Goal: Communication & Community: Answer question/provide support

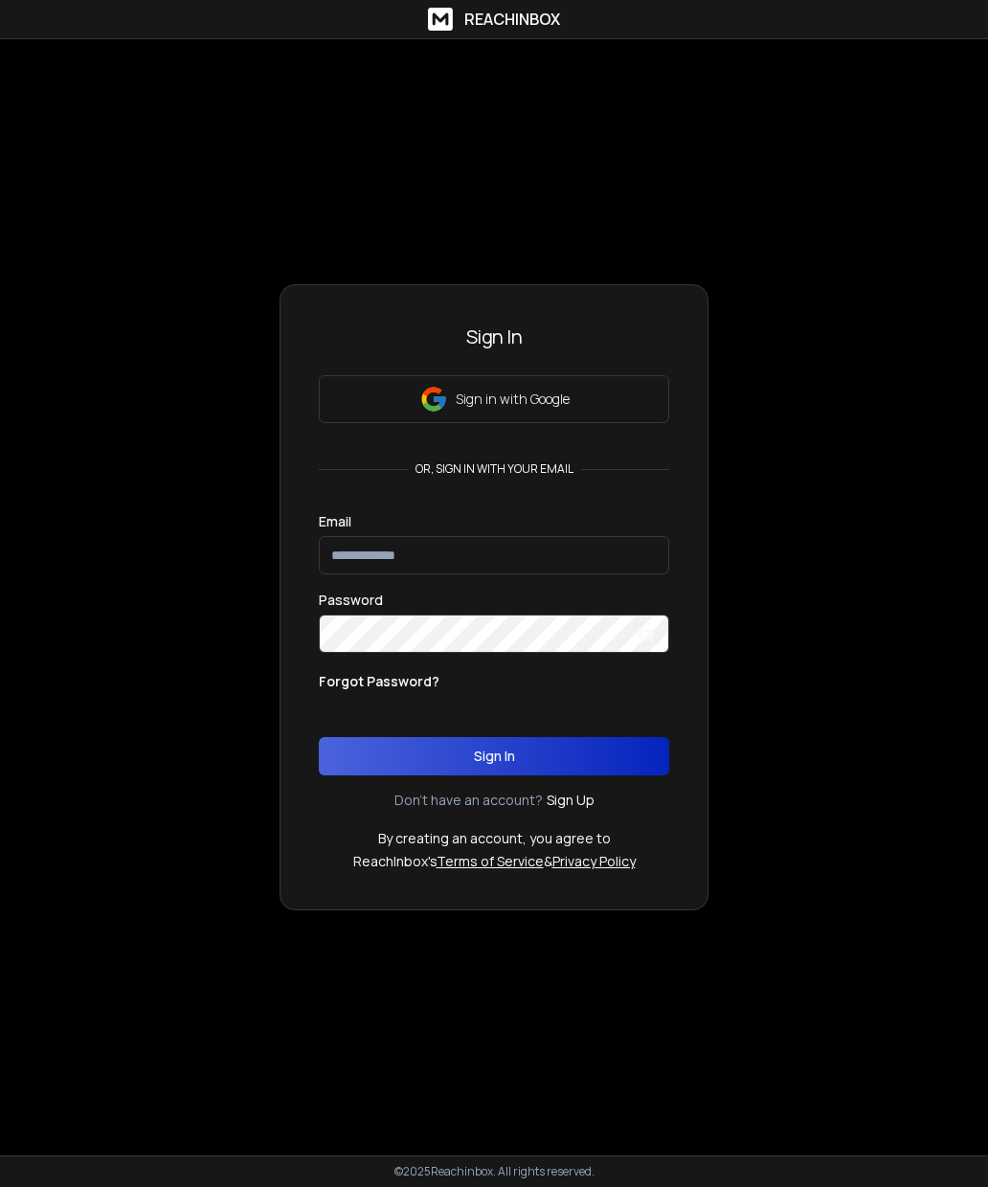
click at [564, 415] on button "Sign in with Google" at bounding box center [494, 399] width 350 height 48
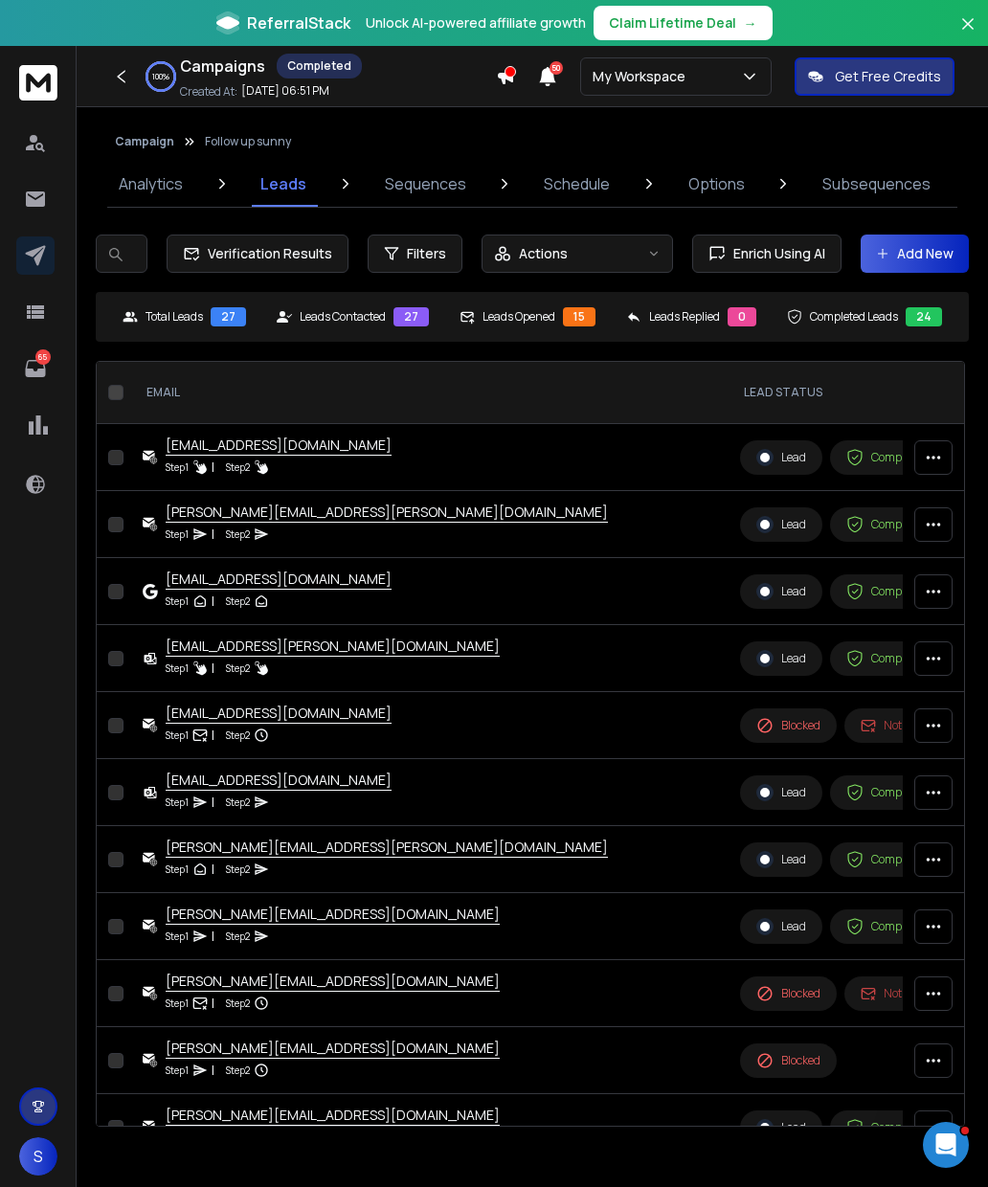
click at [43, 350] on p "65" at bounding box center [42, 356] width 15 height 15
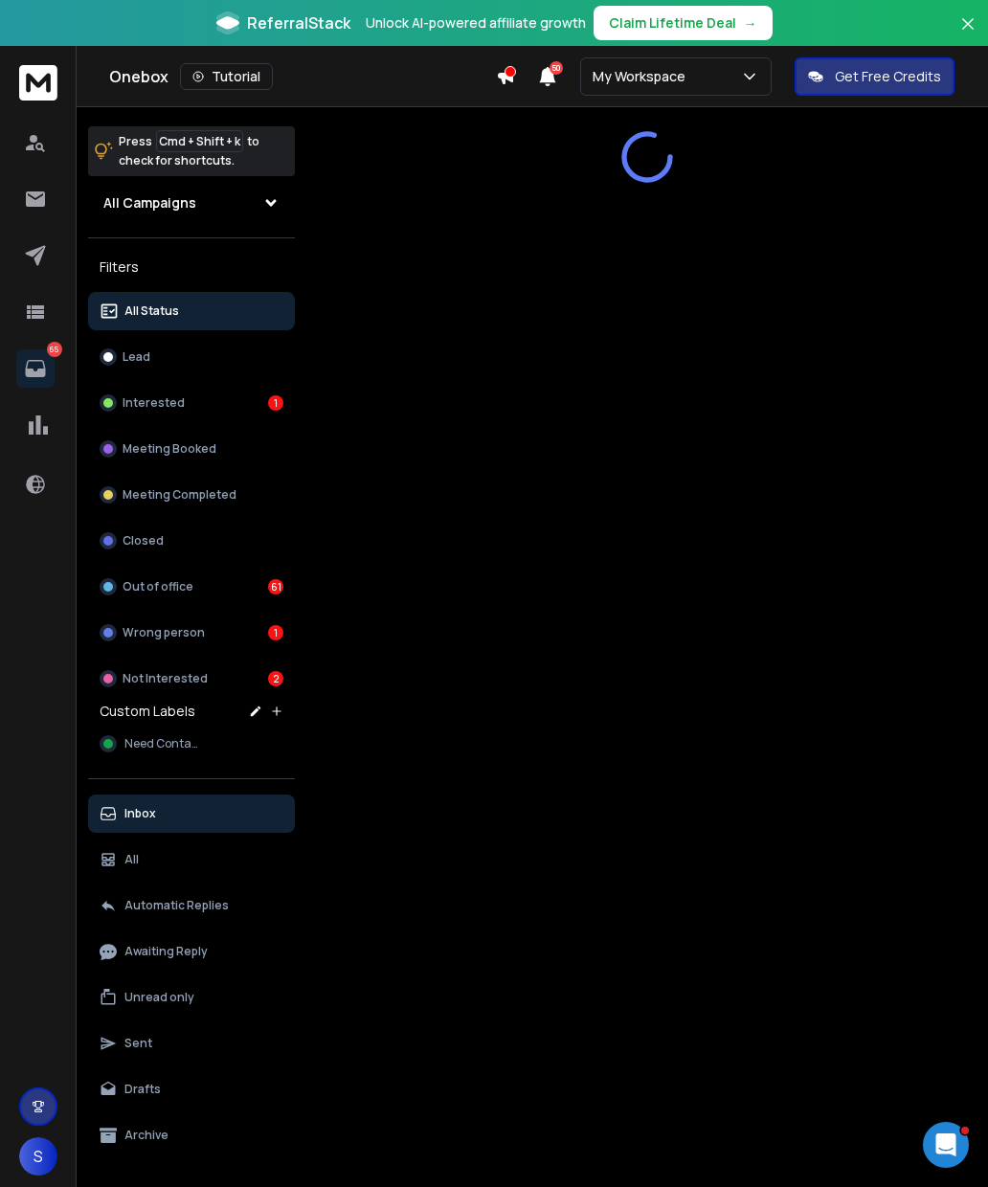
click at [253, 395] on button "Interested 1" at bounding box center [191, 403] width 207 height 38
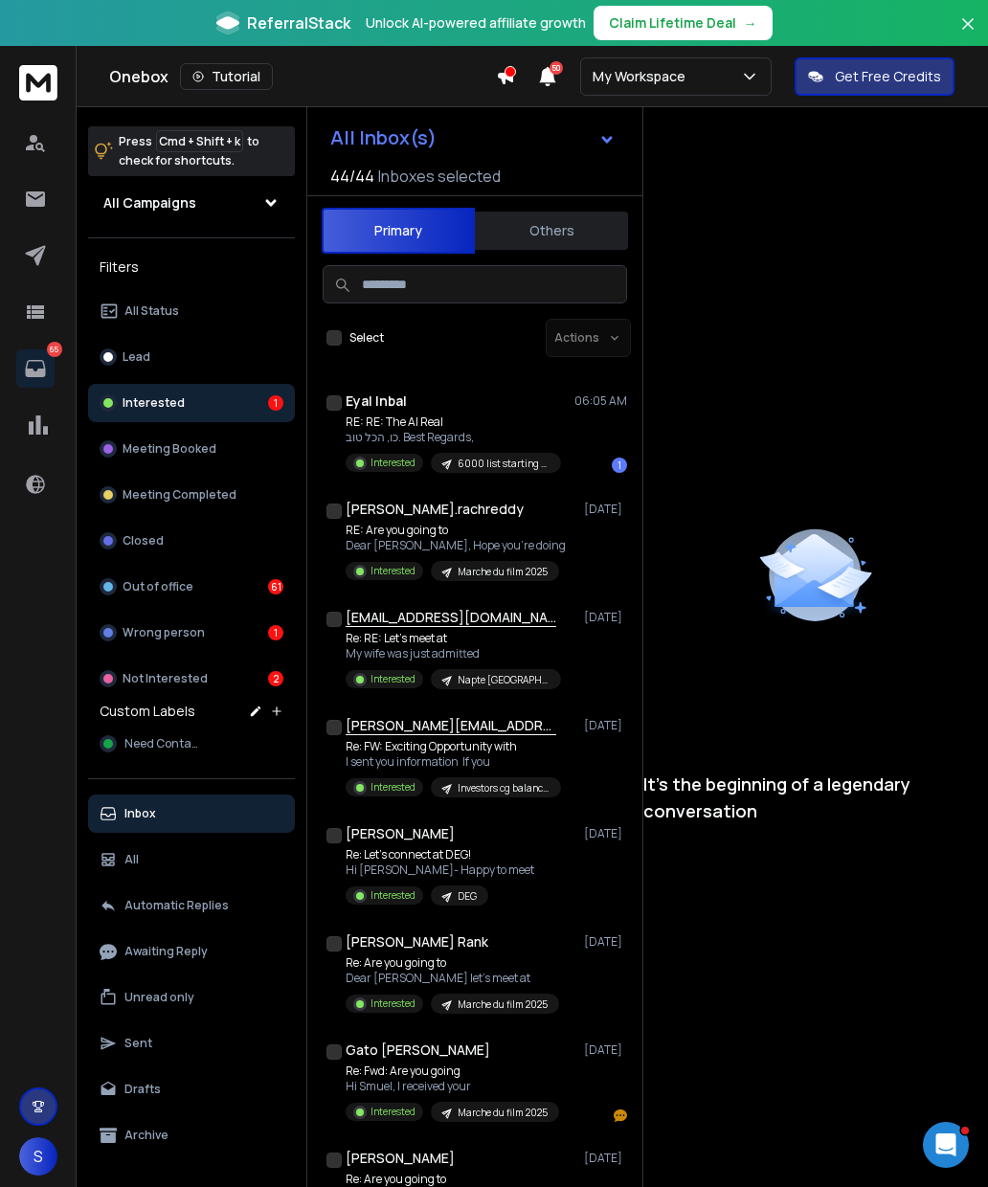
click at [525, 433] on p "כו, הכל טוב. Best Regards," at bounding box center [453, 437] width 215 height 15
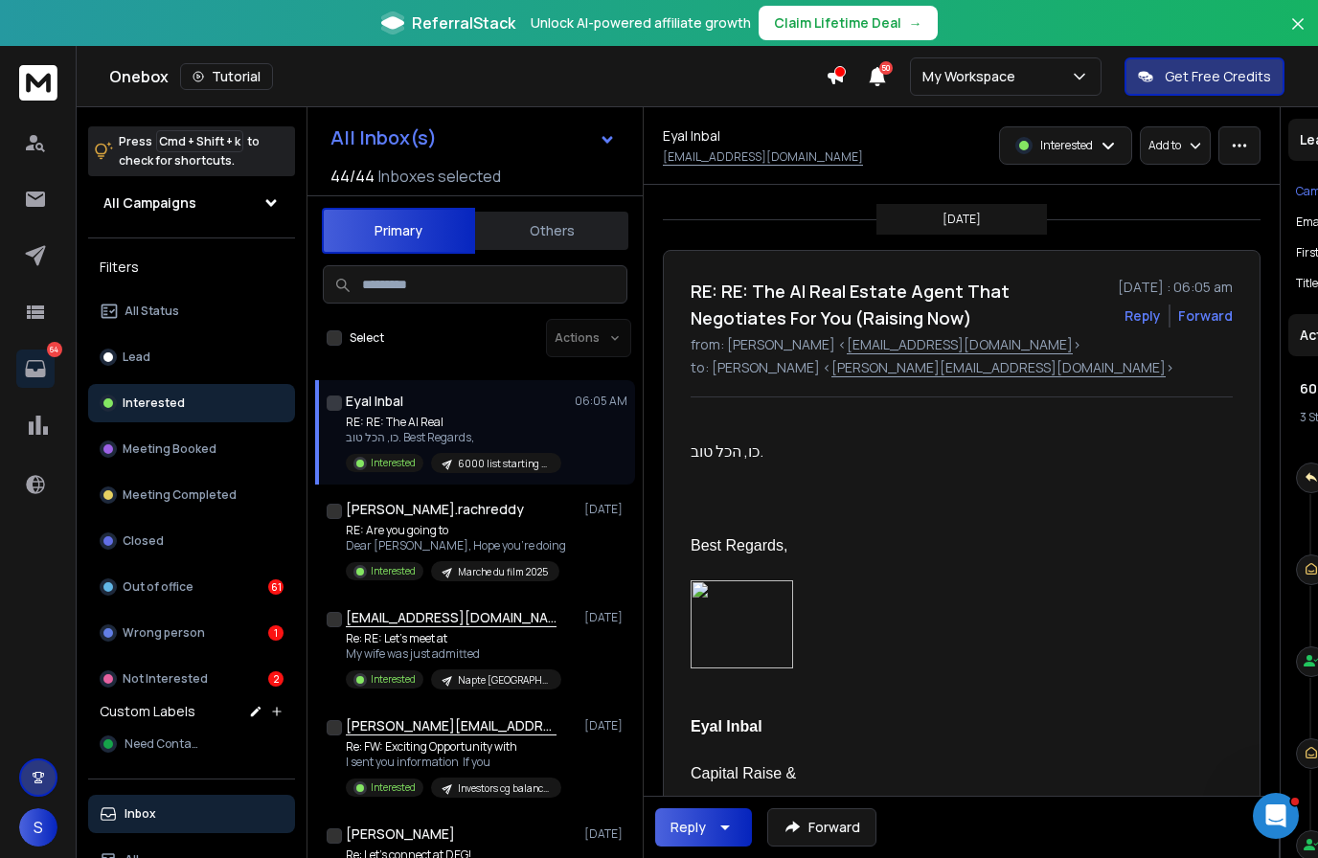
click at [987, 311] on button "Reply" at bounding box center [1142, 315] width 36 height 19
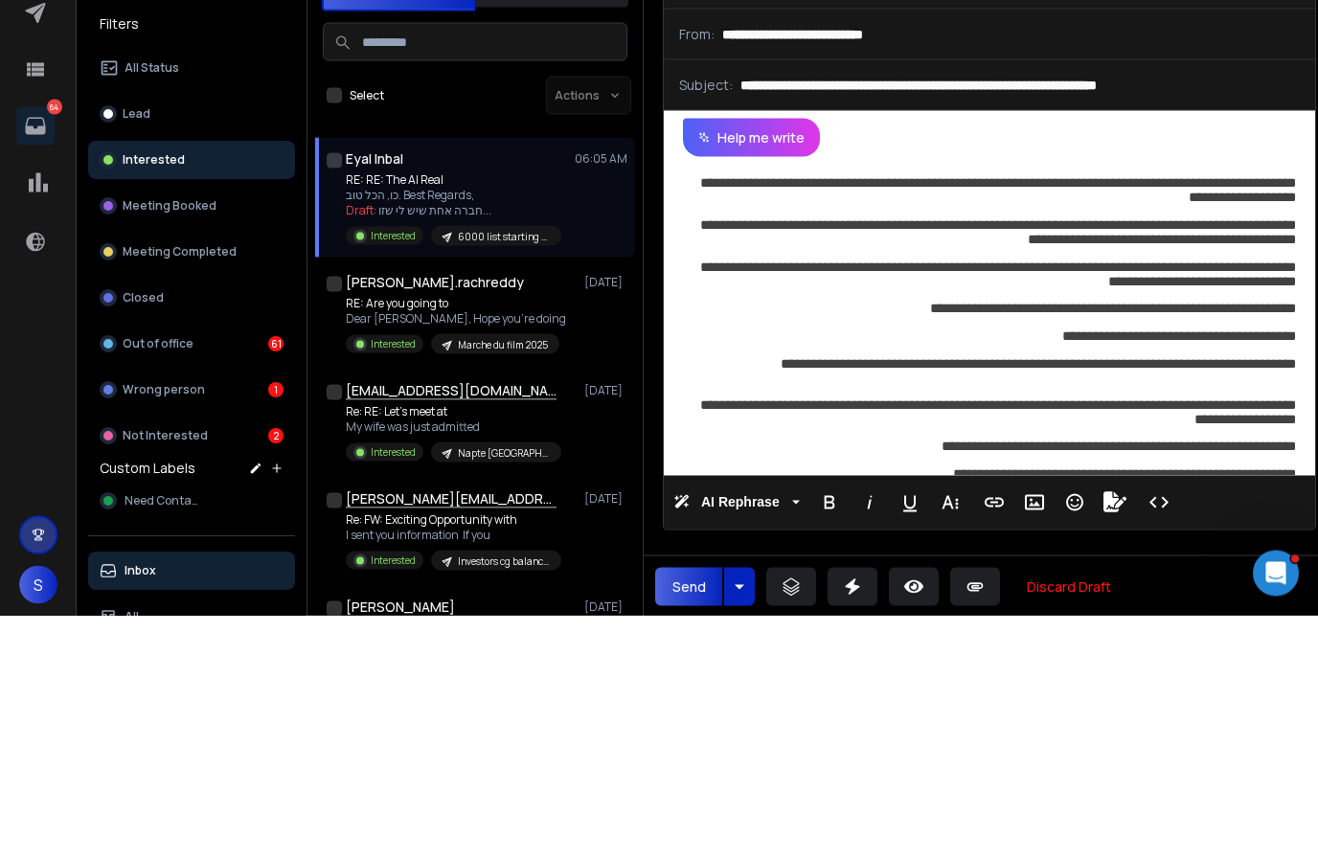
scroll to position [41, 0]
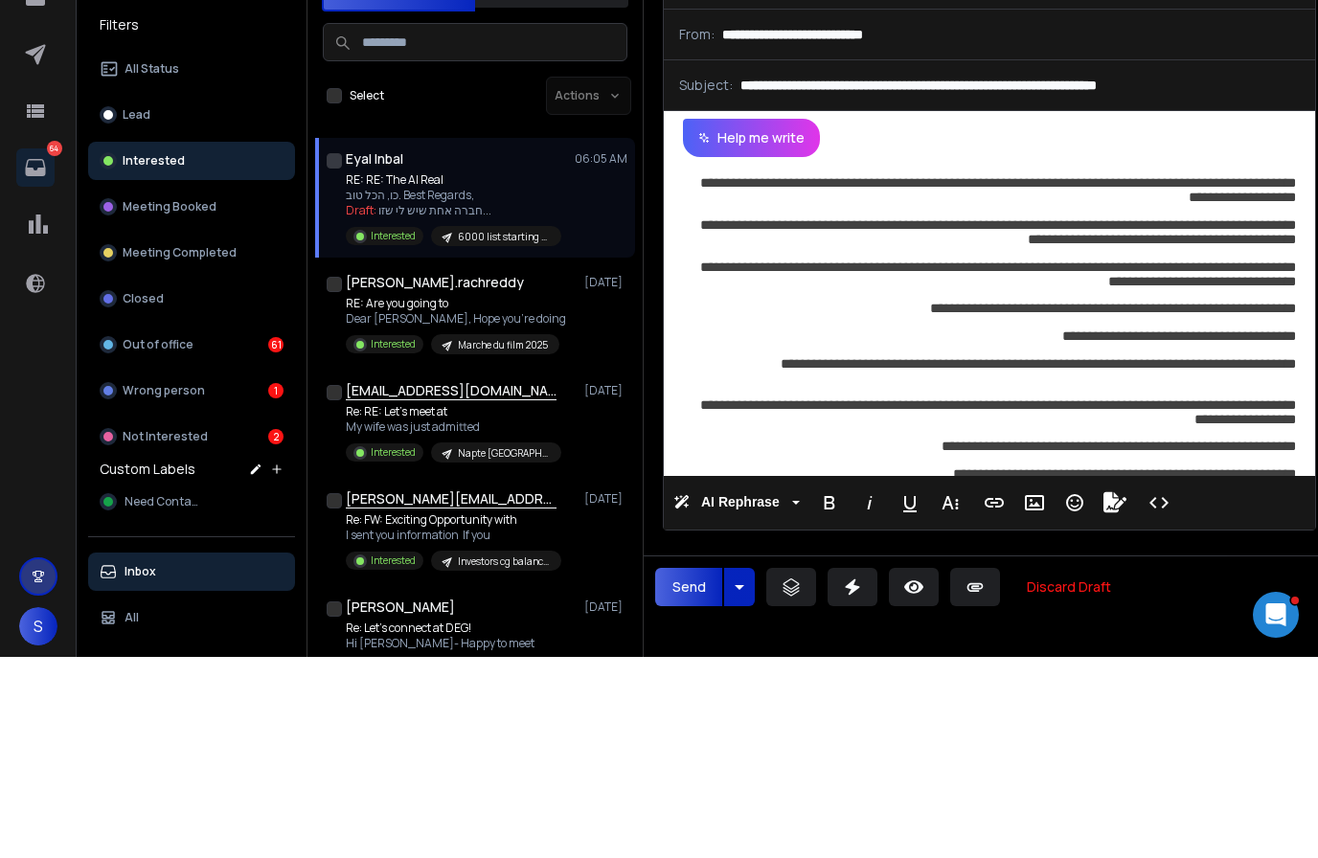
click at [680, 769] on button "Send" at bounding box center [688, 788] width 67 height 38
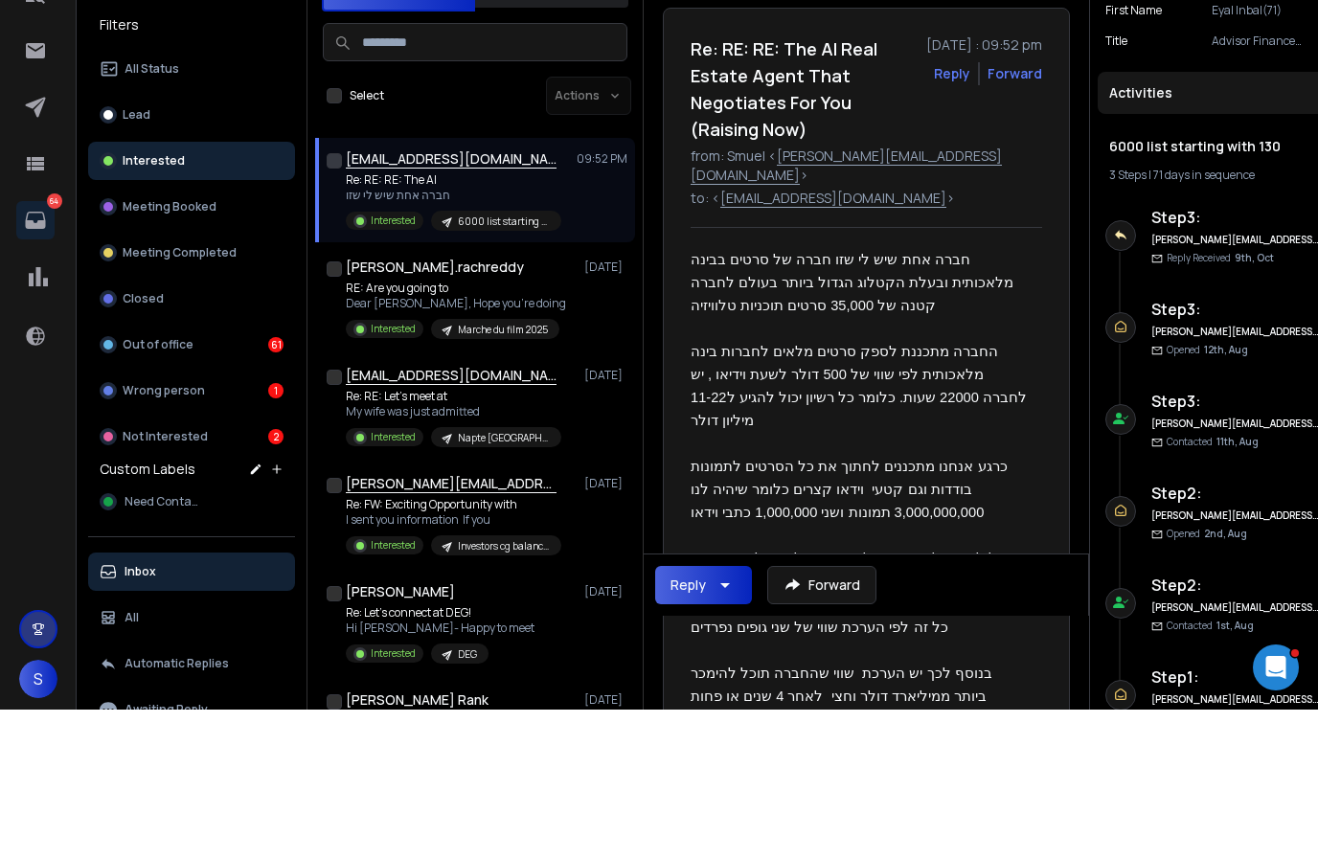
click at [698, 722] on div "Reply" at bounding box center [703, 733] width 66 height 23
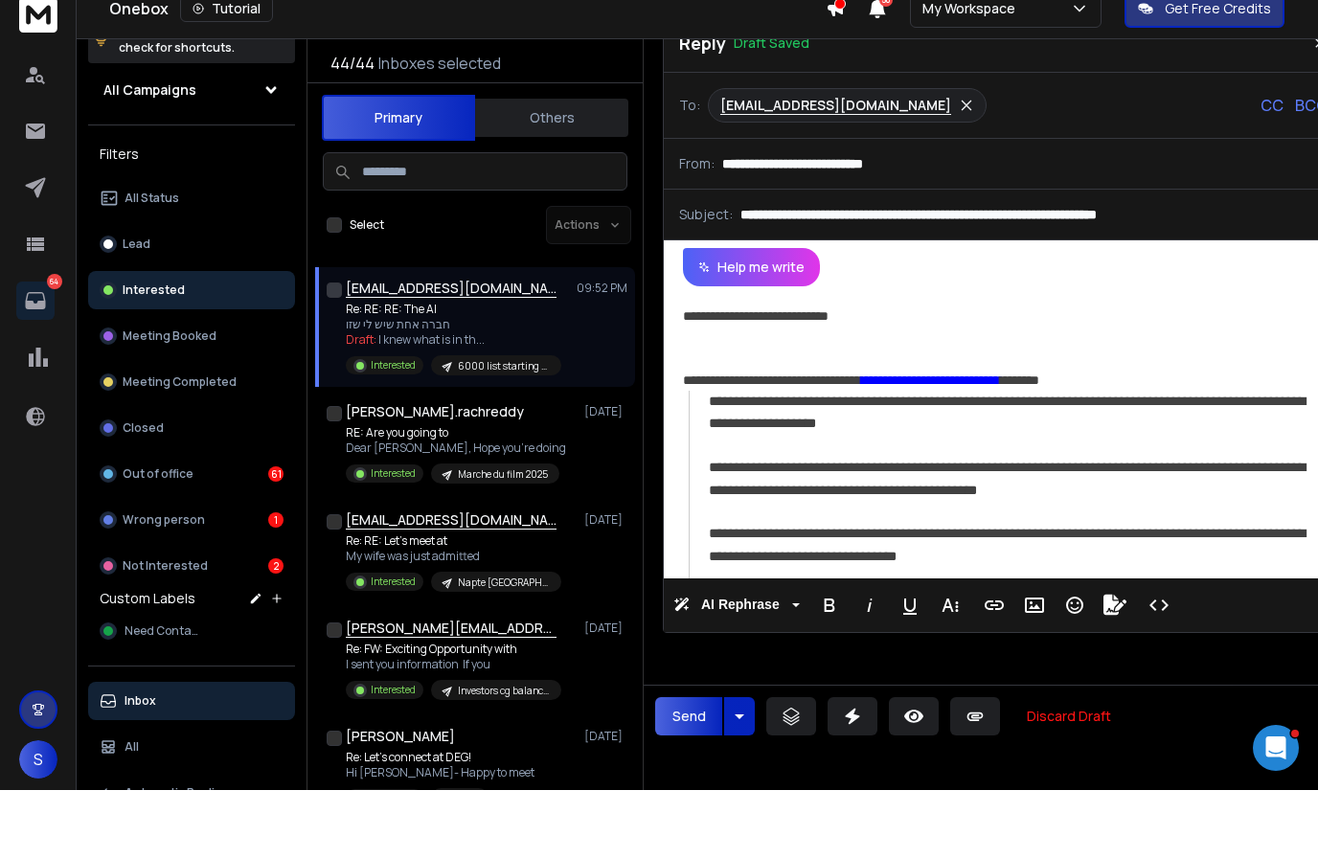
scroll to position [60, 0]
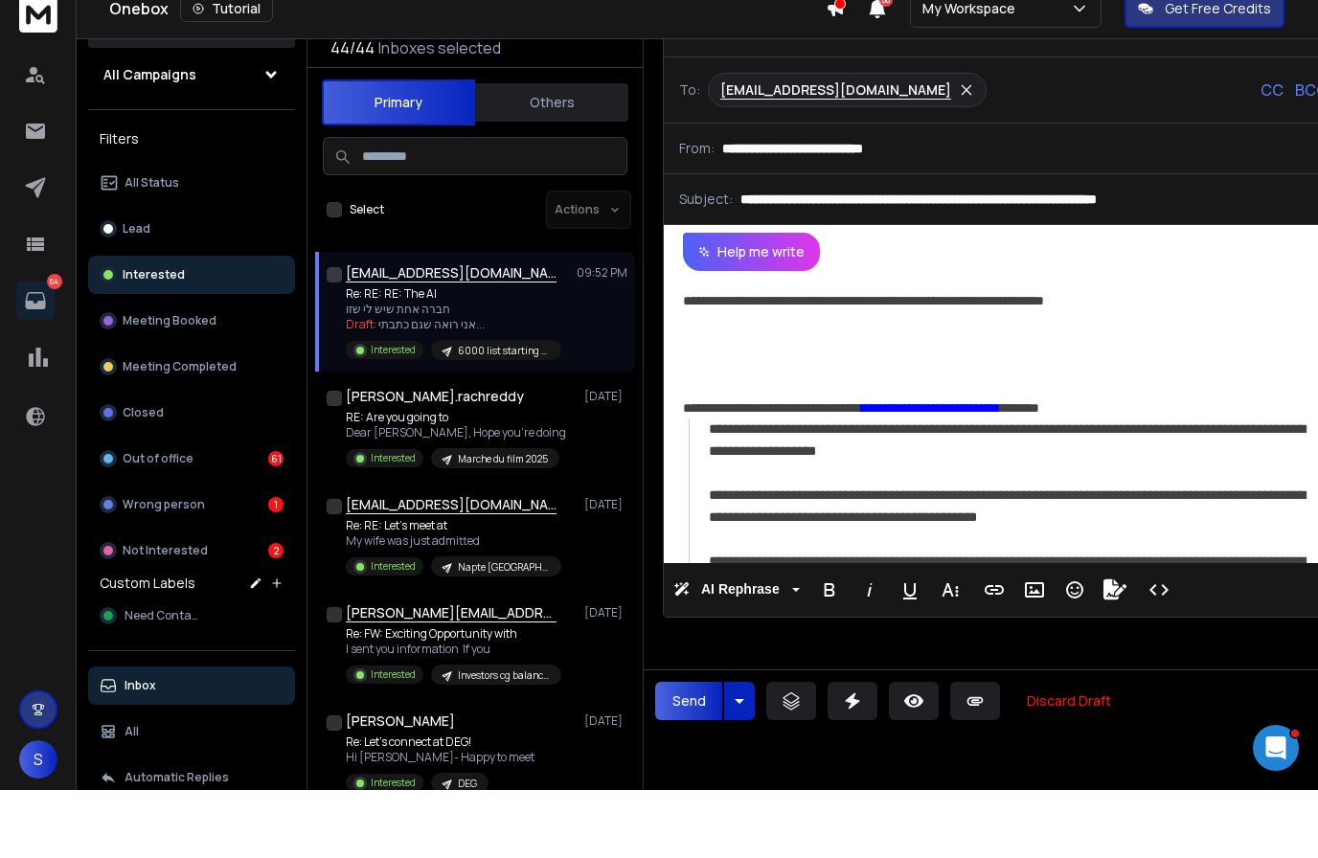
click at [987, 358] on div "**********" at bounding box center [1001, 368] width 637 height 21
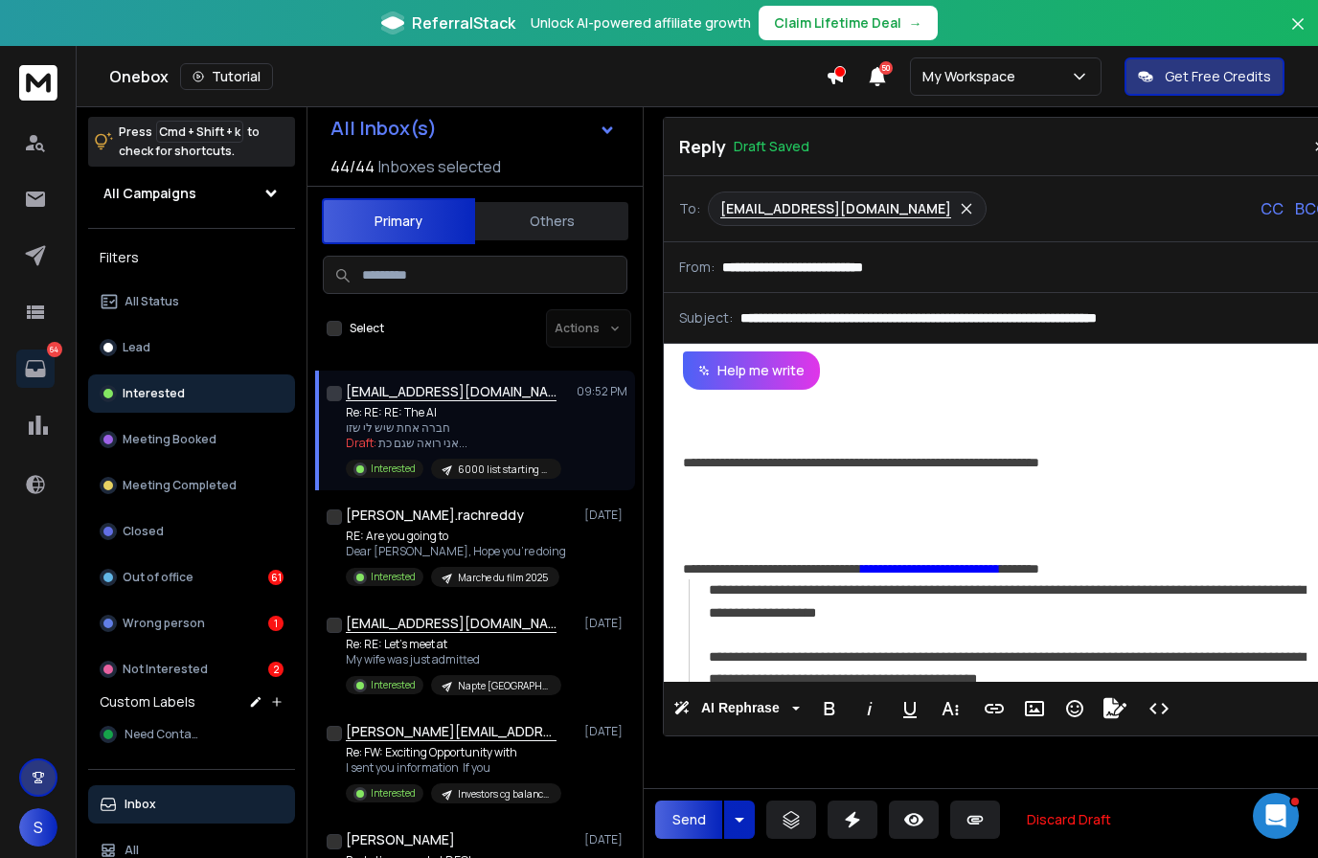
scroll to position [0, 0]
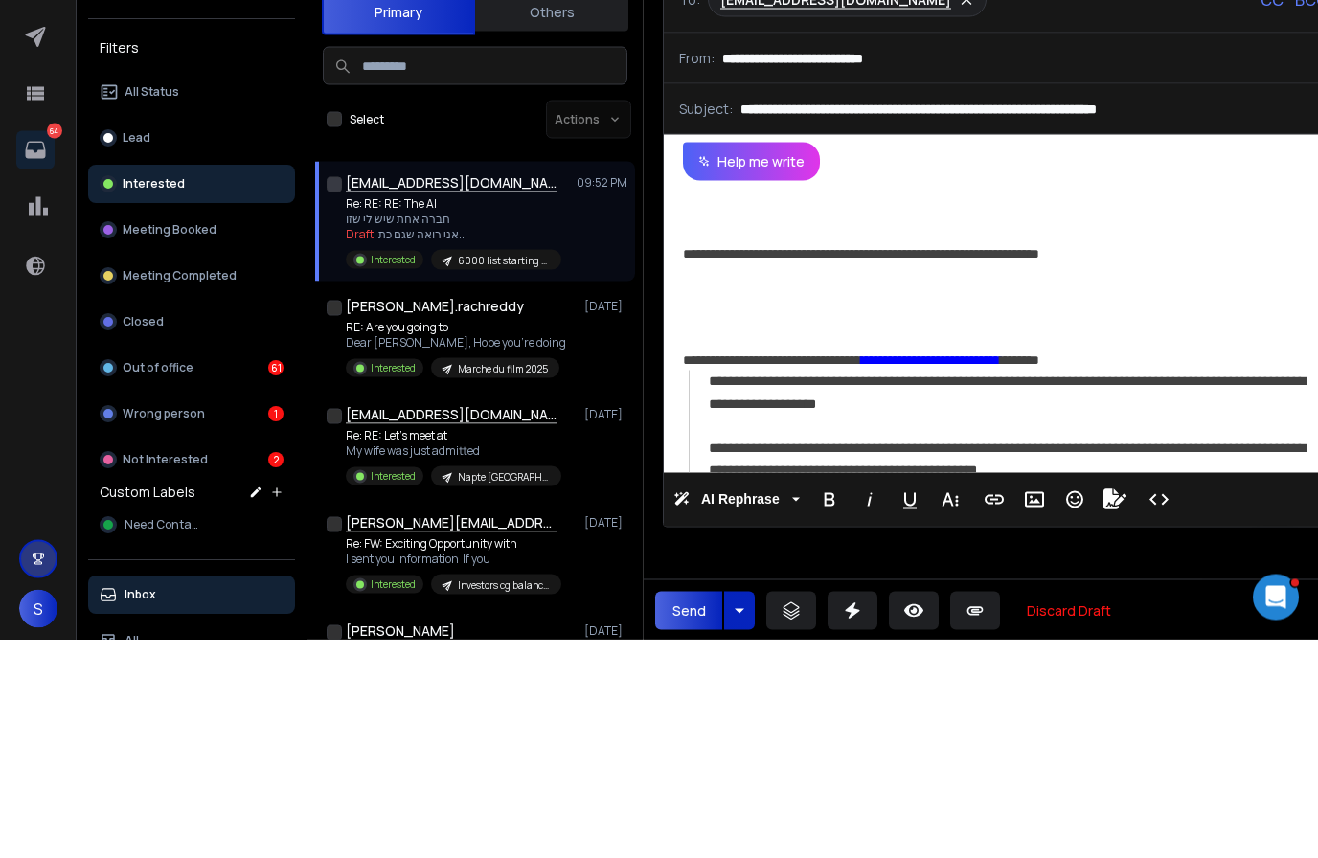
click at [987, 504] on div at bounding box center [1003, 514] width 641 height 21
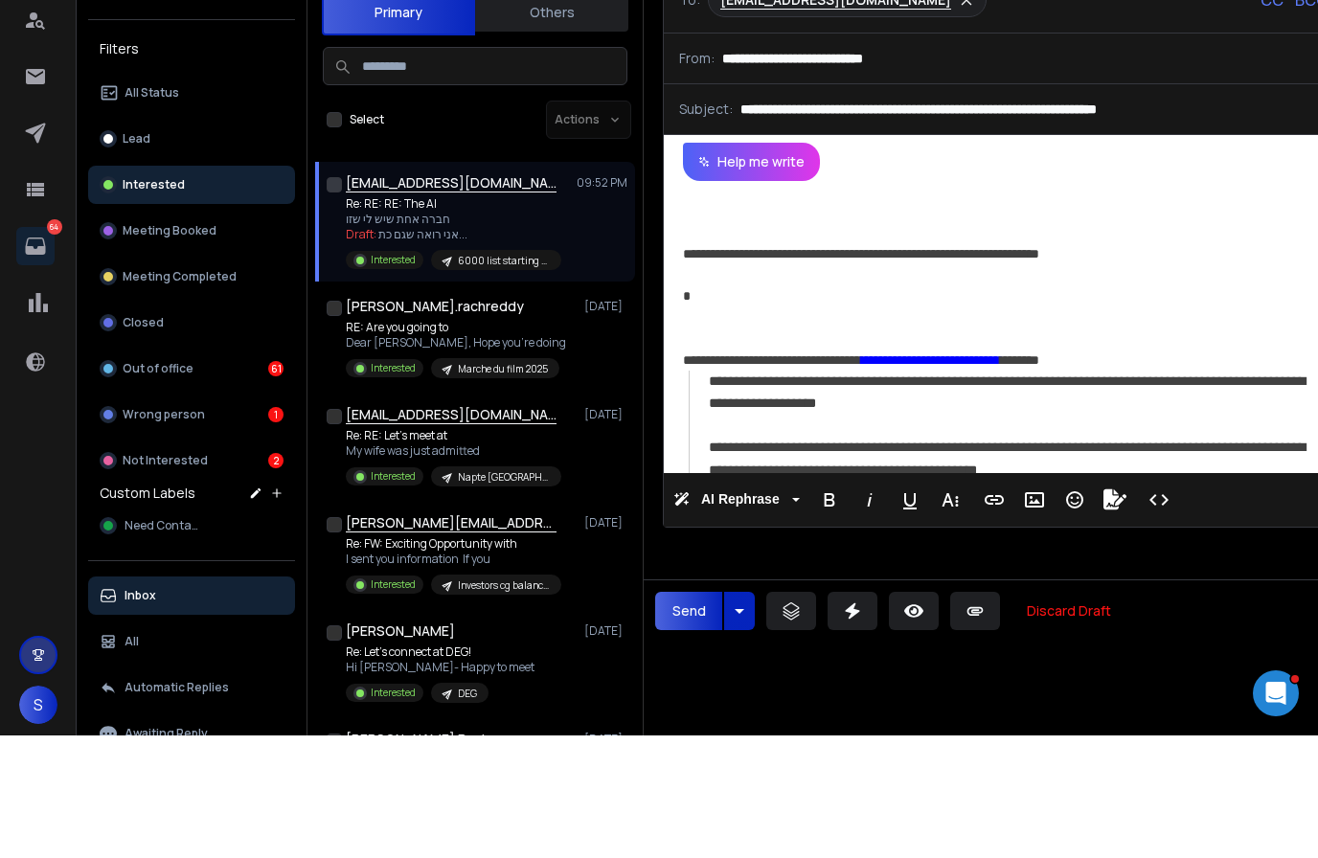
click at [694, 714] on button "Send" at bounding box center [688, 733] width 67 height 38
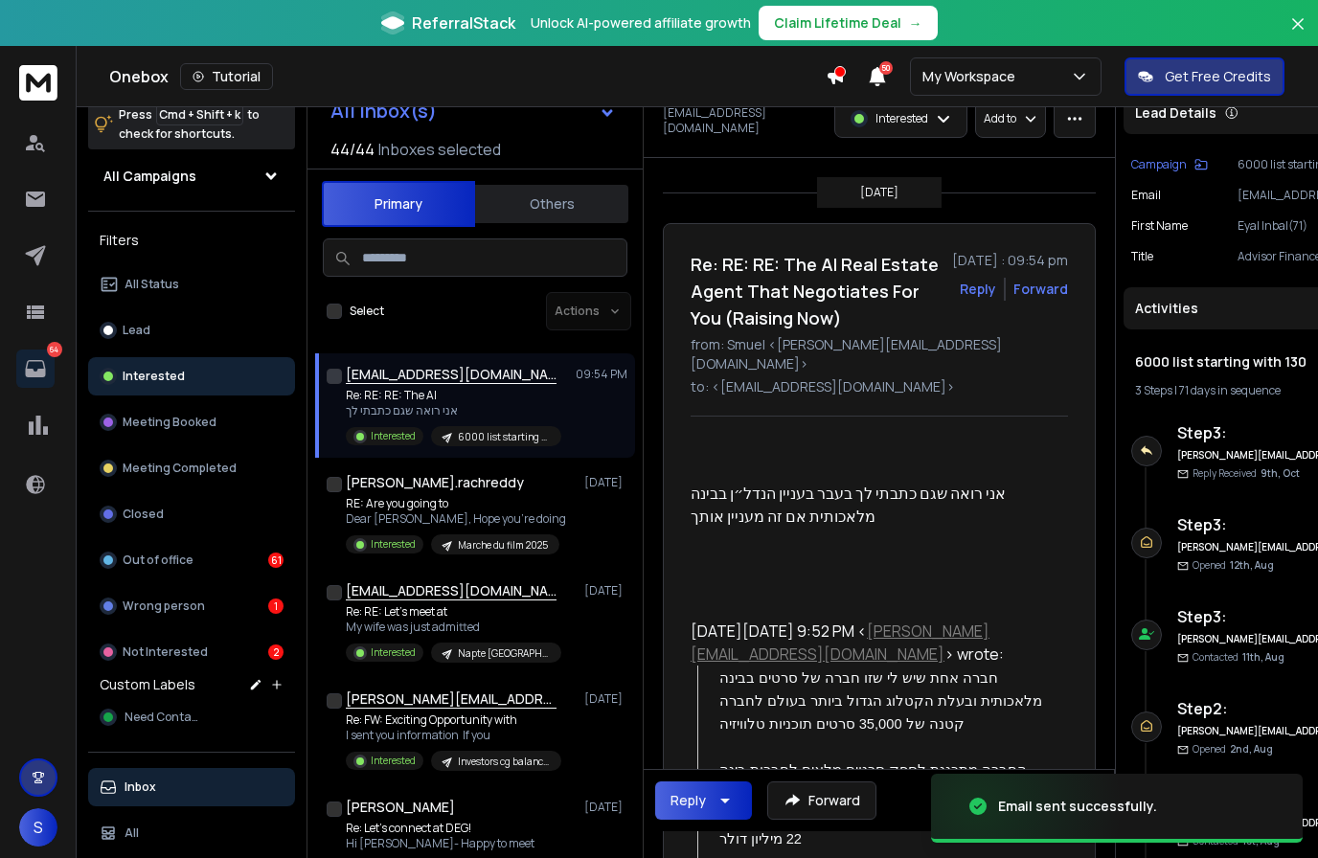
scroll to position [8, 0]
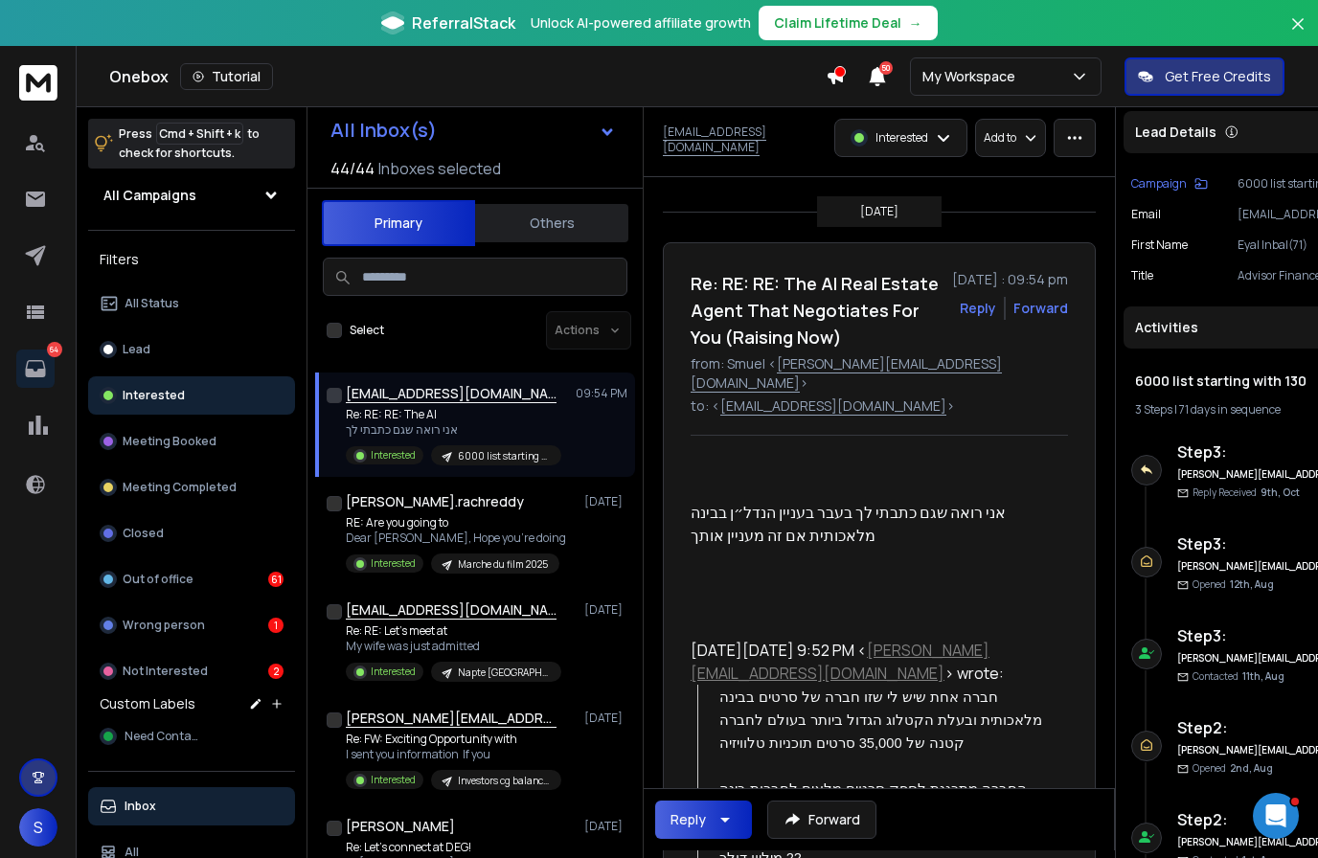
click at [499, 537] on p "Dear Smuel, Hope you’re doing" at bounding box center [456, 537] width 220 height 15
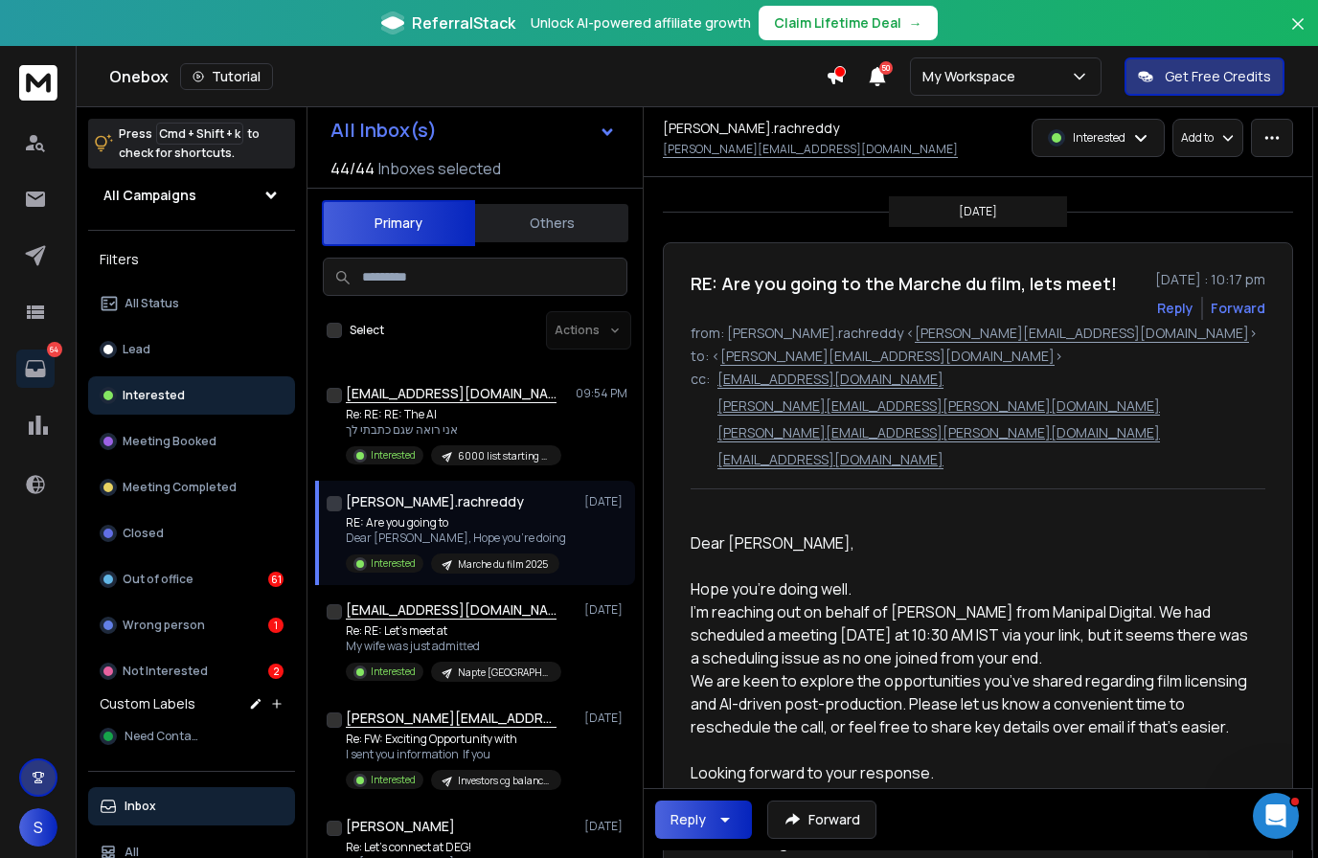
scroll to position [0, 0]
click at [987, 314] on button "Reply" at bounding box center [1175, 308] width 36 height 19
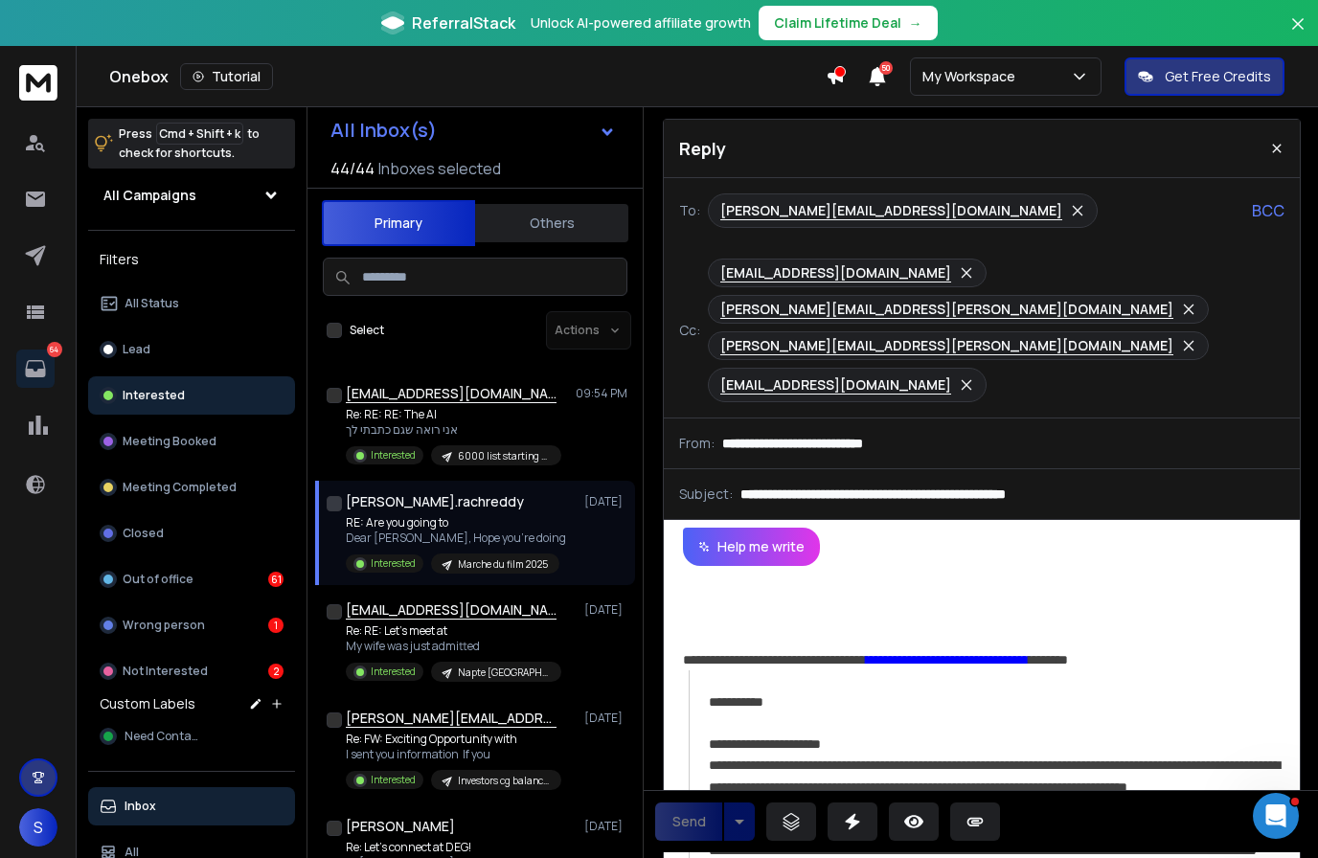
click at [731, 566] on div "**********" at bounding box center [982, 712] width 636 height 292
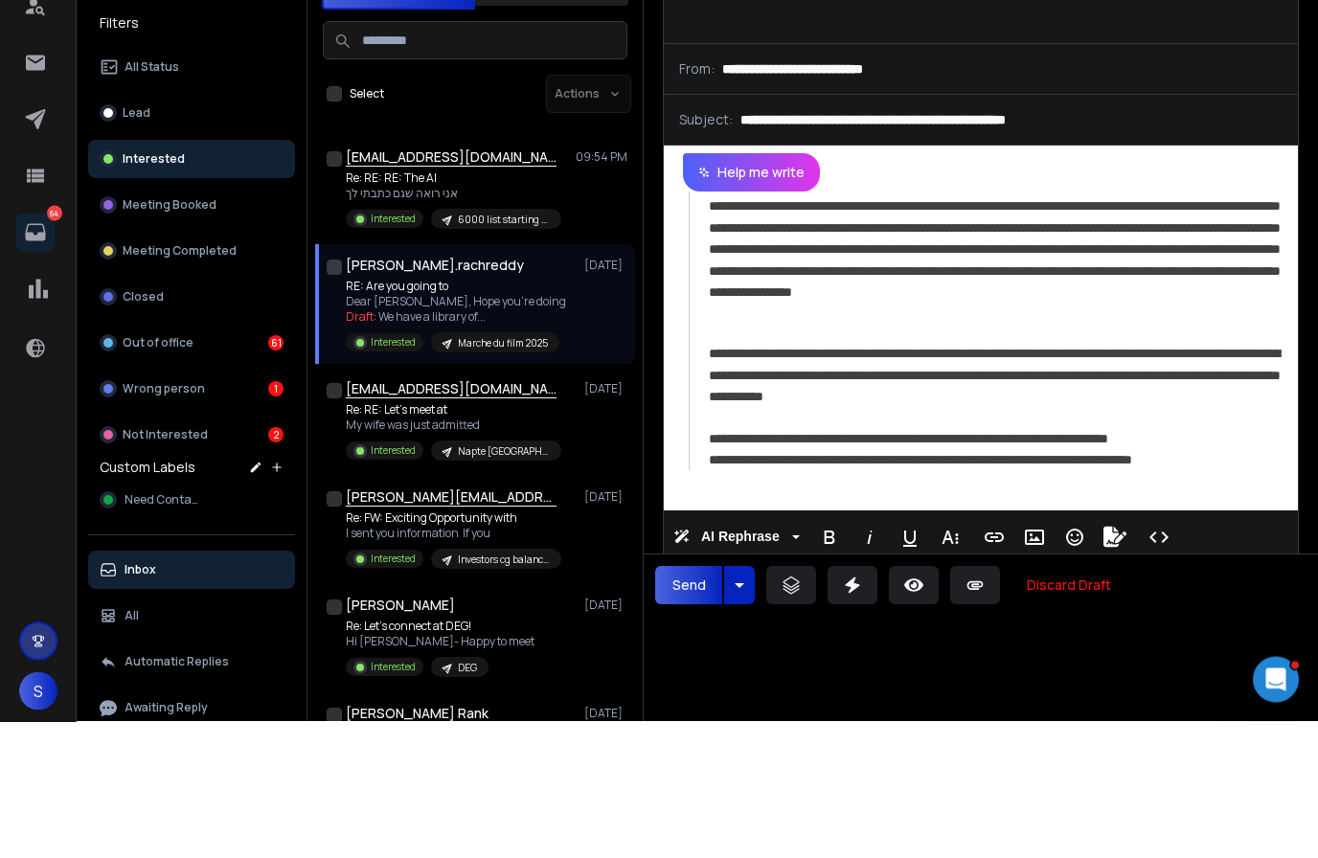
scroll to position [6252, 0]
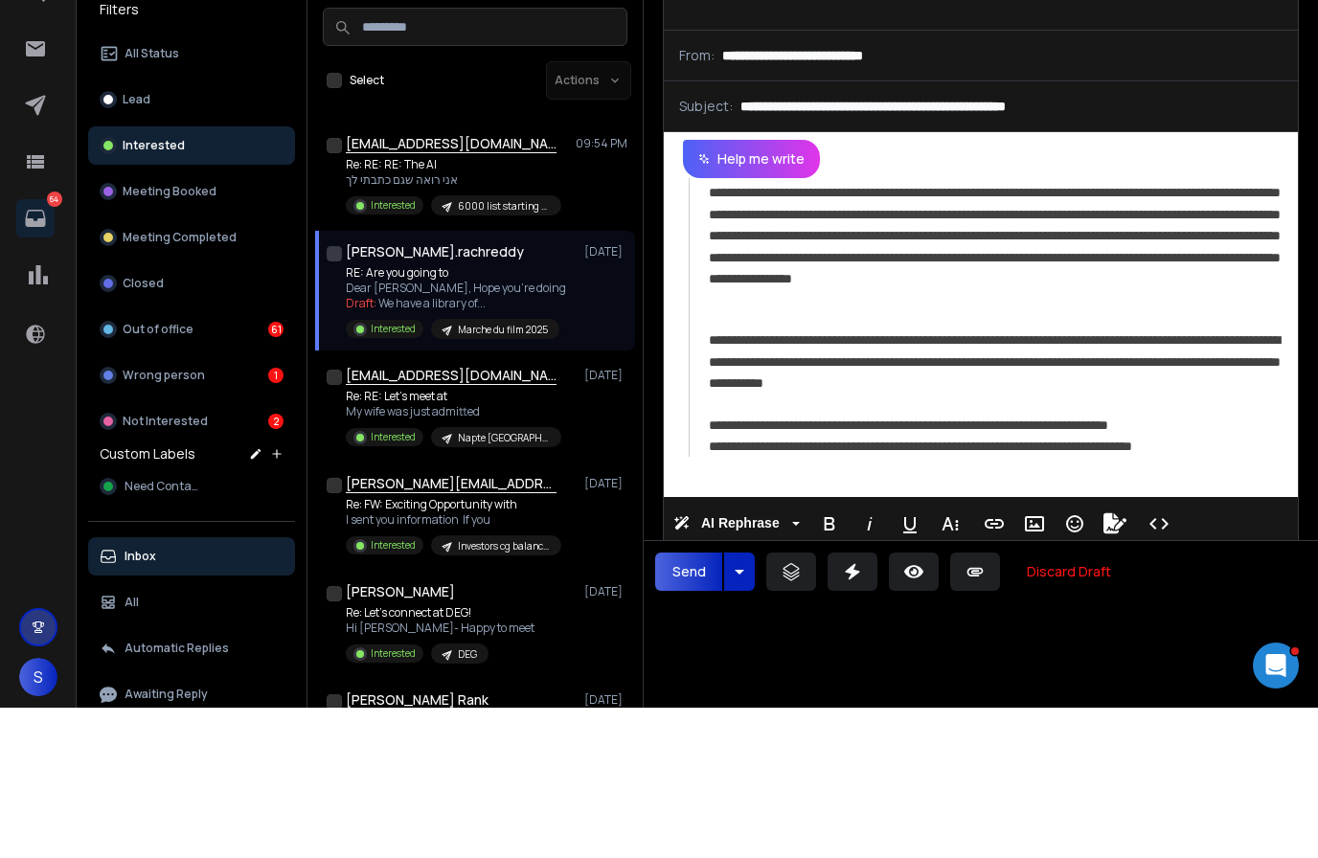
click at [690, 703] on button "Send" at bounding box center [688, 722] width 67 height 38
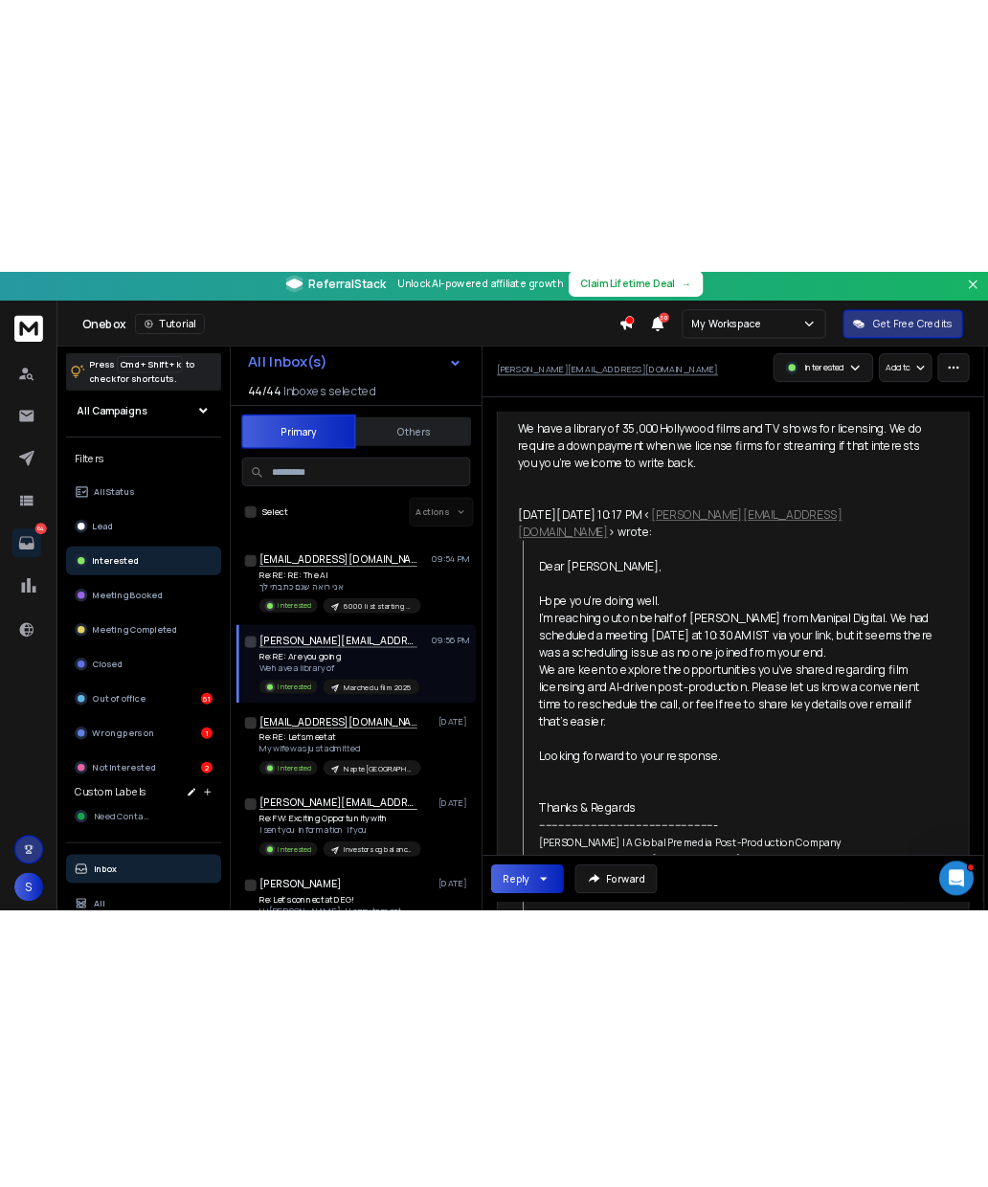
scroll to position [0, 0]
